Goal: Navigation & Orientation: Find specific page/section

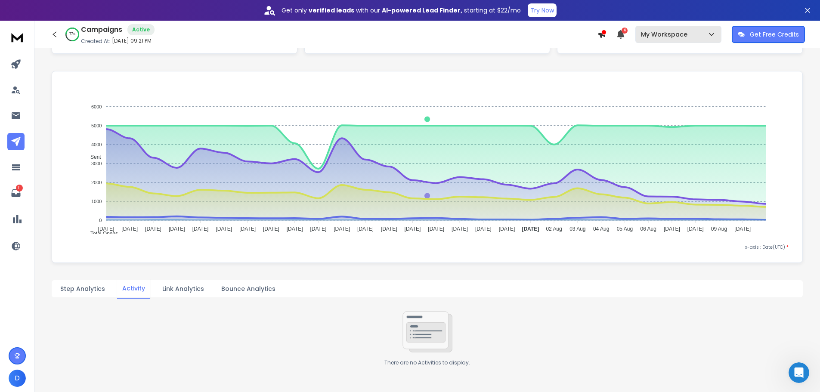
scroll to position [526, 0]
click at [675, 34] on p "My Workspace" at bounding box center [666, 34] width 50 height 9
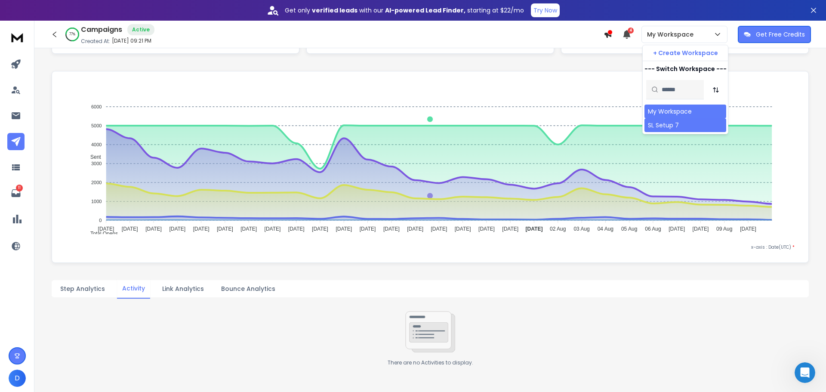
click at [688, 124] on div "SL Setup 7" at bounding box center [686, 125] width 82 height 14
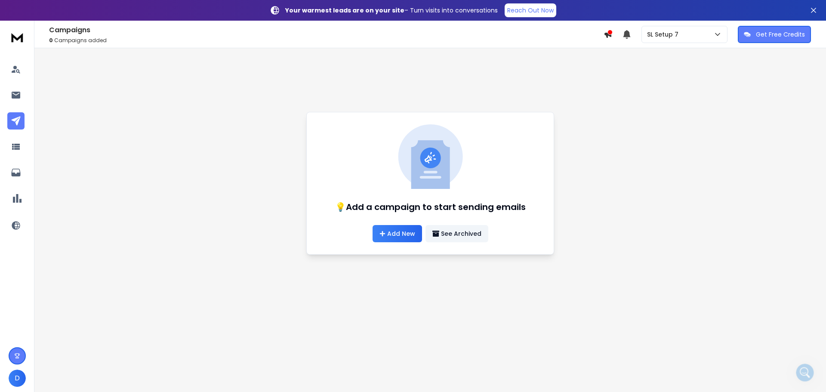
click at [799, 374] on icon "Open Intercom Messenger" at bounding box center [805, 373] width 14 height 14
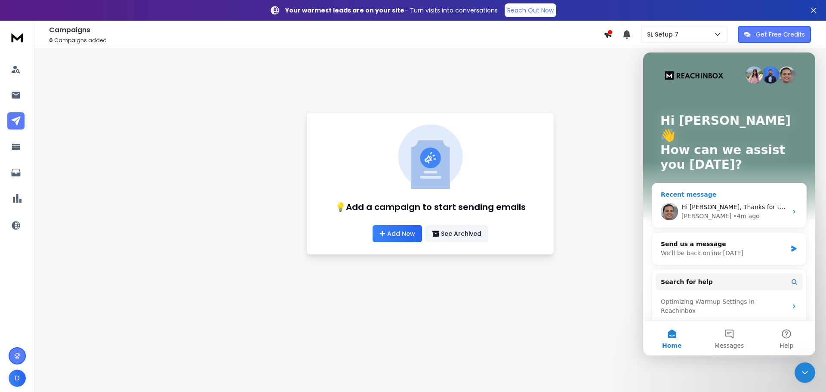
click at [763, 212] on div "[PERSON_NAME] • 4m ago" at bounding box center [735, 216] width 106 height 9
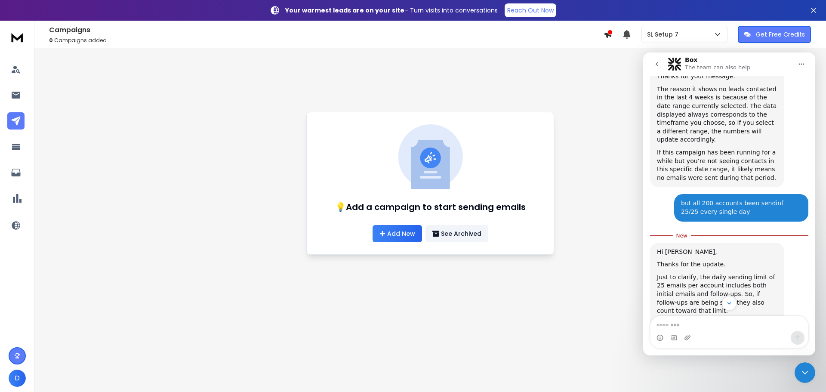
scroll to position [710, 0]
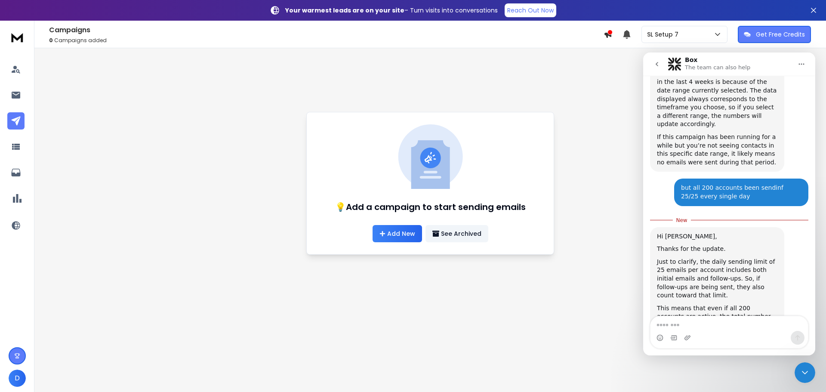
click at [807, 376] on icon "Close Intercom Messenger" at bounding box center [805, 372] width 10 height 10
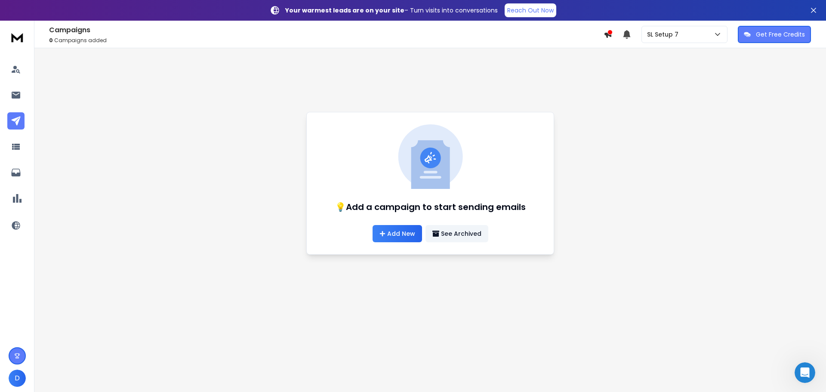
scroll to position [696, 0]
click at [675, 37] on p "SL Setup 7" at bounding box center [664, 34] width 35 height 9
click at [676, 111] on div "My Workspace" at bounding box center [670, 111] width 44 height 9
click at [12, 147] on icon at bounding box center [16, 147] width 10 height 10
click at [18, 100] on icon at bounding box center [16, 95] width 10 height 10
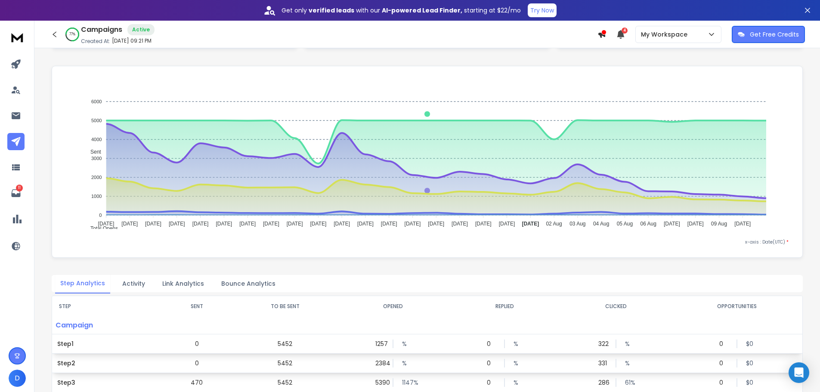
click at [139, 287] on button "Activity" at bounding box center [133, 283] width 33 height 19
